Goal: Task Accomplishment & Management: Manage account settings

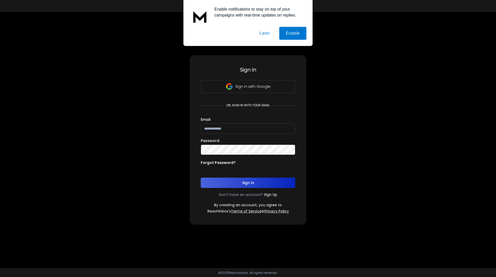
click at [264, 30] on button "Later" at bounding box center [264, 33] width 23 height 13
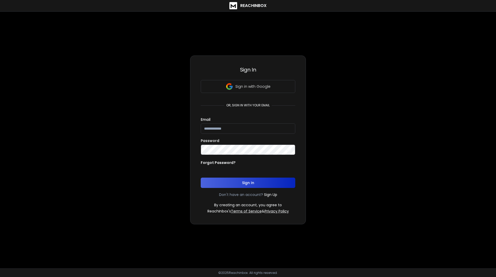
click at [235, 128] on input "email" at bounding box center [248, 128] width 95 height 10
paste input "**********"
type input "**********"
drag, startPoint x: 241, startPoint y: 180, endPoint x: 229, endPoint y: 173, distance: 13.3
click at [242, 179] on button "Sign In" at bounding box center [248, 183] width 95 height 10
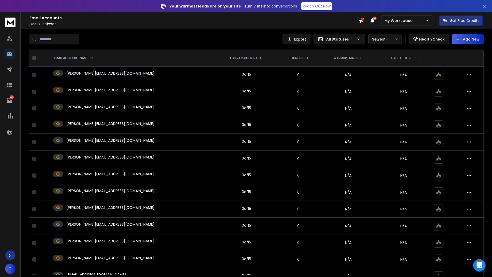
click at [470, 38] on button "Add New" at bounding box center [468, 39] width 32 height 10
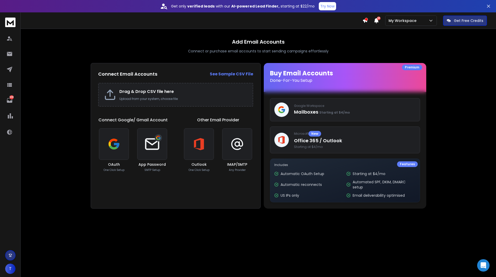
click at [119, 142] on icon at bounding box center [113, 143] width 13 height 15
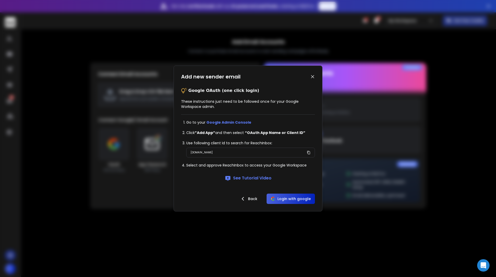
click at [294, 200] on button "Login with google" at bounding box center [291, 199] width 48 height 10
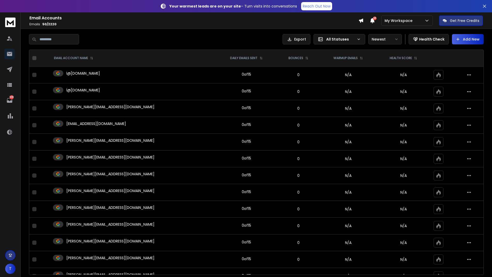
click at [459, 38] on icon at bounding box center [457, 39] width 3 height 3
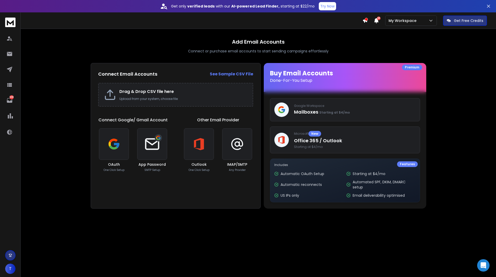
click at [114, 149] on icon at bounding box center [113, 147] width 9 height 4
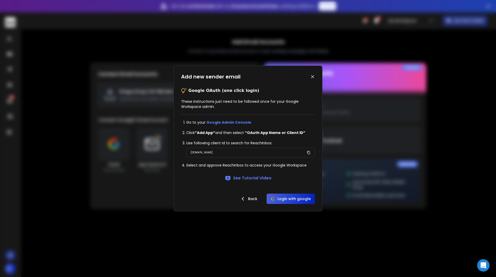
drag, startPoint x: 277, startPoint y: 199, endPoint x: 278, endPoint y: 206, distance: 7.5
click at [277, 198] on button "Login with google" at bounding box center [291, 199] width 48 height 10
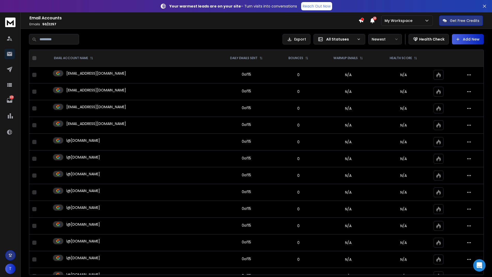
click at [470, 37] on button "Add New" at bounding box center [468, 39] width 32 height 10
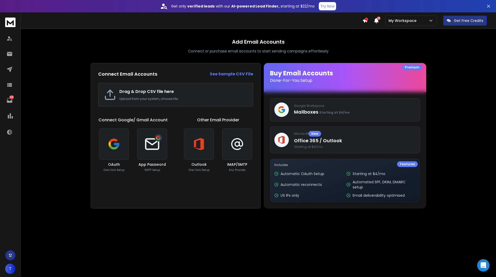
click at [117, 146] on icon at bounding box center [113, 143] width 13 height 15
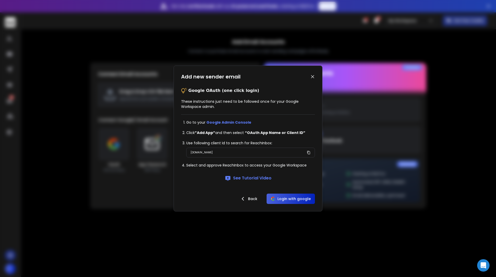
click at [290, 196] on button "Login with google" at bounding box center [291, 199] width 48 height 10
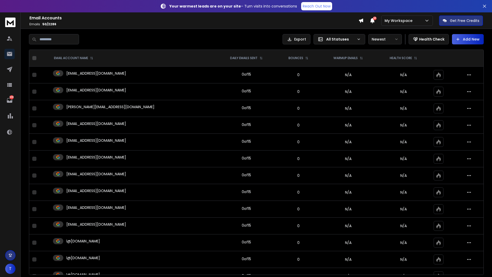
click at [476, 38] on button "Add New" at bounding box center [468, 39] width 32 height 10
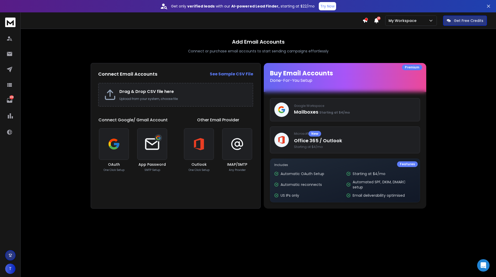
click at [117, 146] on icon at bounding box center [113, 143] width 13 height 15
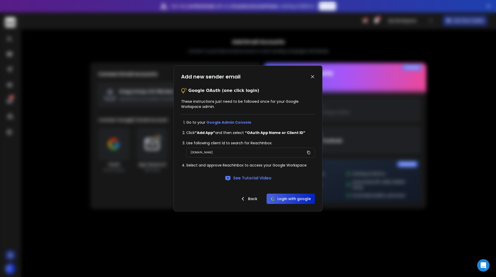
drag, startPoint x: 291, startPoint y: 198, endPoint x: 291, endPoint y: 206, distance: 8.0
click at [291, 198] on button "Login with google" at bounding box center [291, 199] width 48 height 10
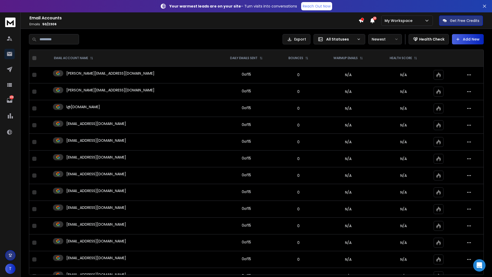
drag, startPoint x: 478, startPoint y: 40, endPoint x: 465, endPoint y: 49, distance: 16.0
click at [478, 40] on button "Add New" at bounding box center [468, 39] width 32 height 10
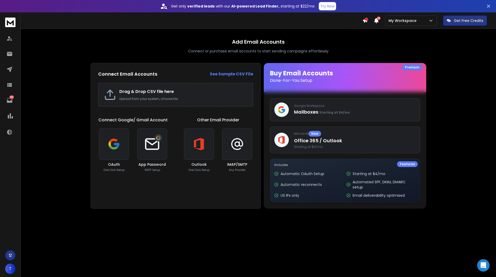
click at [123, 147] on div at bounding box center [114, 144] width 30 height 32
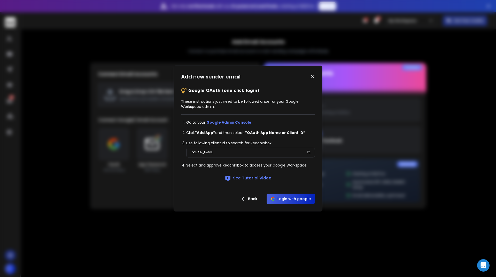
click at [285, 201] on button "Login with google" at bounding box center [291, 199] width 48 height 10
click at [282, 197] on button "Login with google" at bounding box center [291, 199] width 48 height 10
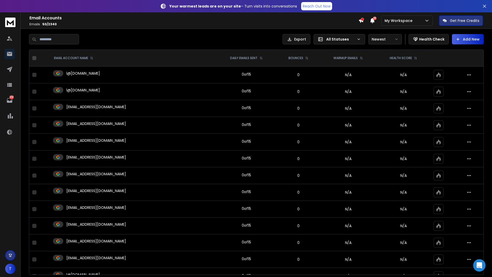
click at [471, 37] on button "Add New" at bounding box center [468, 39] width 32 height 10
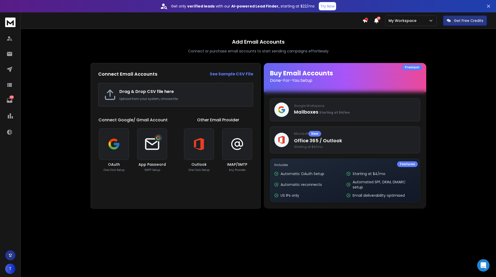
click at [123, 148] on div at bounding box center [114, 144] width 30 height 32
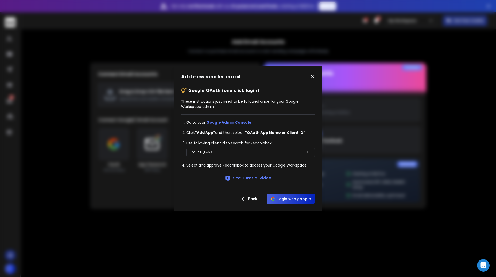
drag, startPoint x: 287, startPoint y: 197, endPoint x: 289, endPoint y: 212, distance: 15.1
click at [287, 197] on button "Login with google" at bounding box center [291, 199] width 48 height 10
